Goal: Task Accomplishment & Management: Use online tool/utility

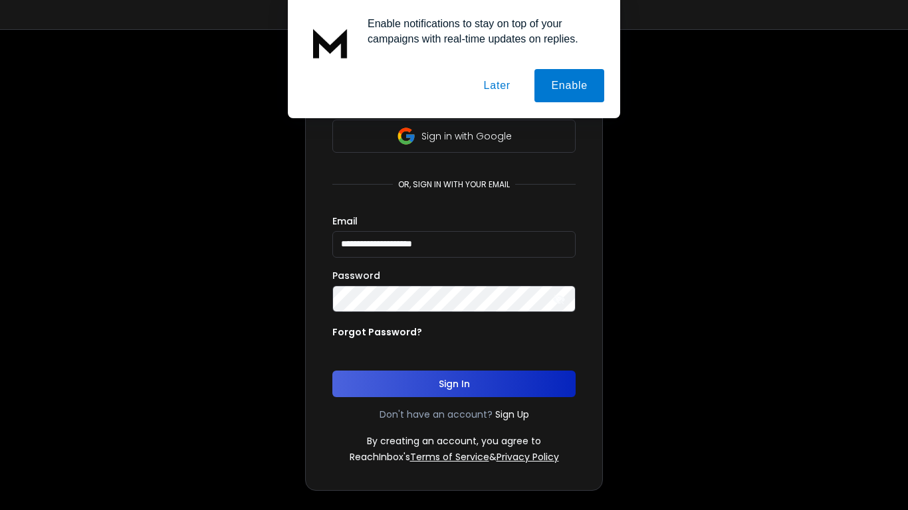
type input "**********"
click at [454, 383] on button "Sign In" at bounding box center [453, 384] width 243 height 27
